Goal: Navigation & Orientation: Find specific page/section

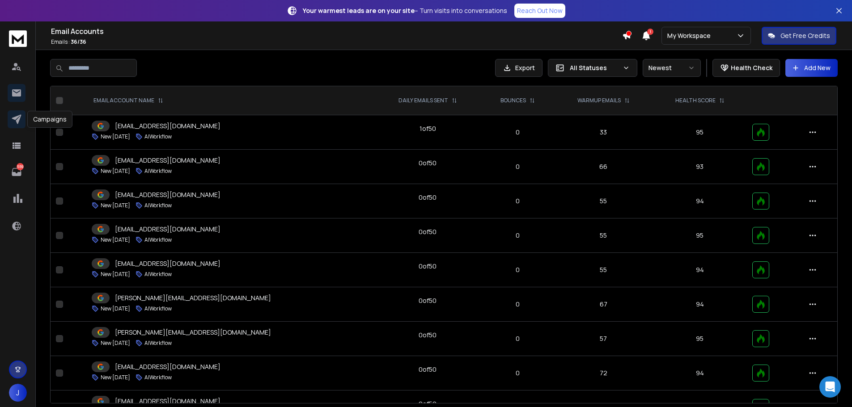
click at [15, 117] on icon at bounding box center [16, 118] width 9 height 9
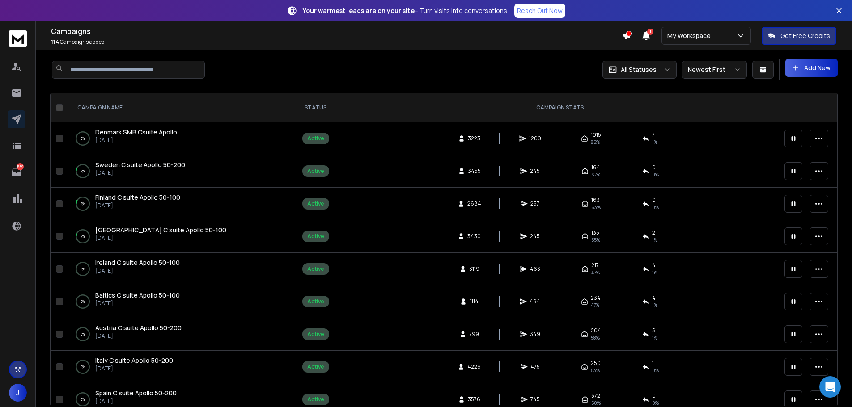
click at [152, 132] on span "Denmark SMB Csuite Apollo" at bounding box center [136, 132] width 82 height 8
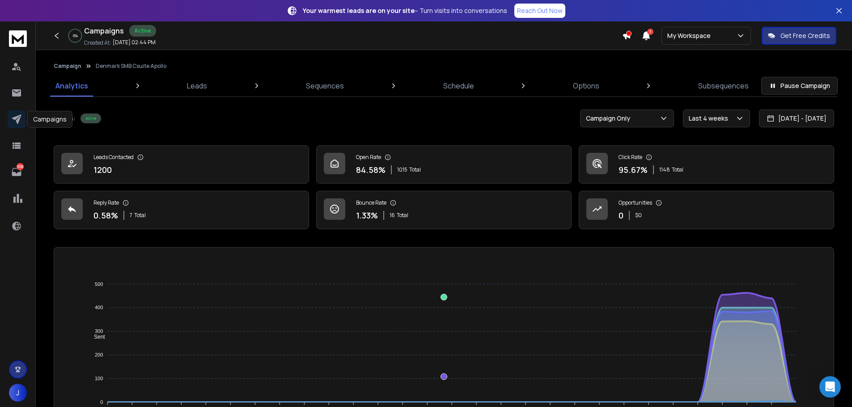
click at [16, 118] on icon at bounding box center [16, 118] width 9 height 9
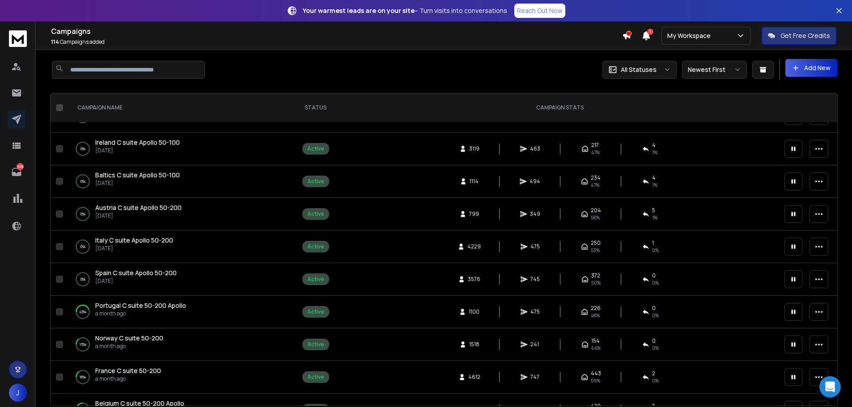
scroll to position [134, 0]
